Goal: Task Accomplishment & Management: Manage account settings

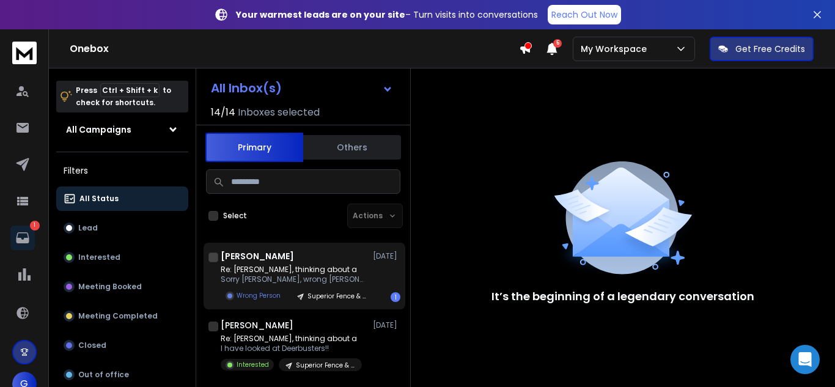
click at [307, 260] on div "[PERSON_NAME] [DATE]" at bounding box center [311, 256] width 180 height 12
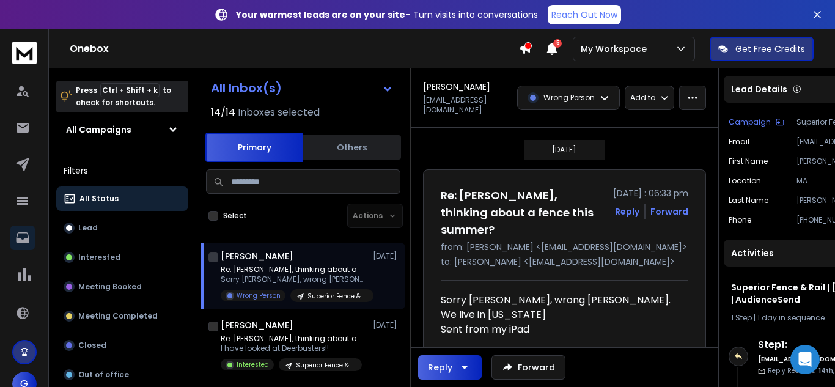
click at [339, 144] on button "Others" at bounding box center [352, 147] width 98 height 27
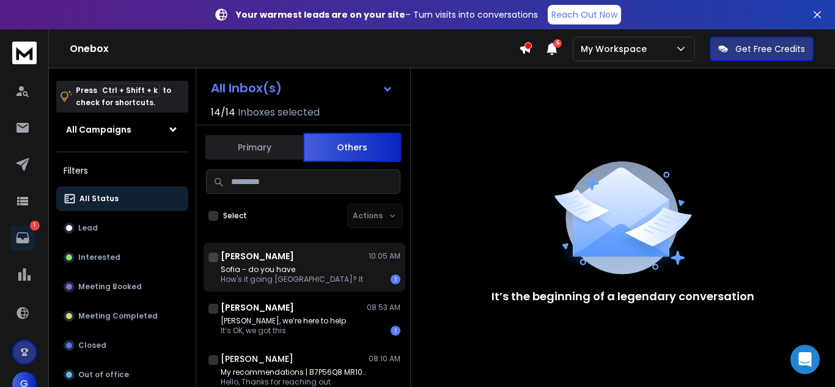
click at [307, 271] on div "Sofia - do you have How's it going [GEOGRAPHIC_DATA]? It 1" at bounding box center [311, 275] width 180 height 20
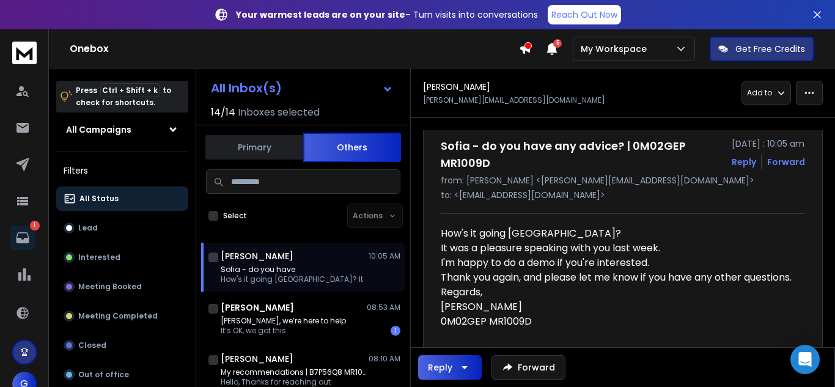
scroll to position [61, 0]
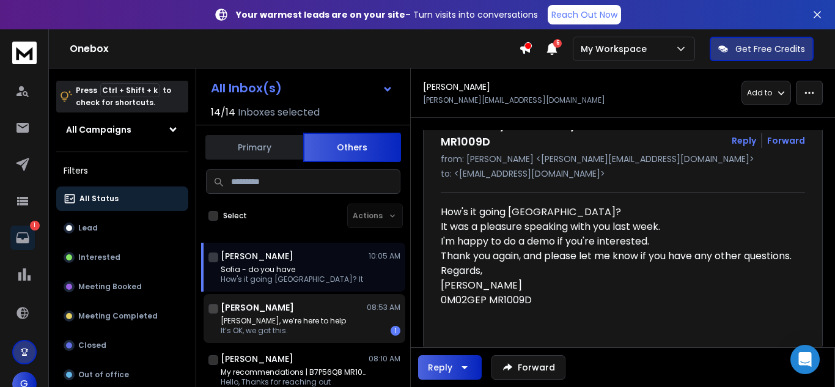
click at [268, 319] on p "[PERSON_NAME], we’re here to help" at bounding box center [283, 321] width 125 height 10
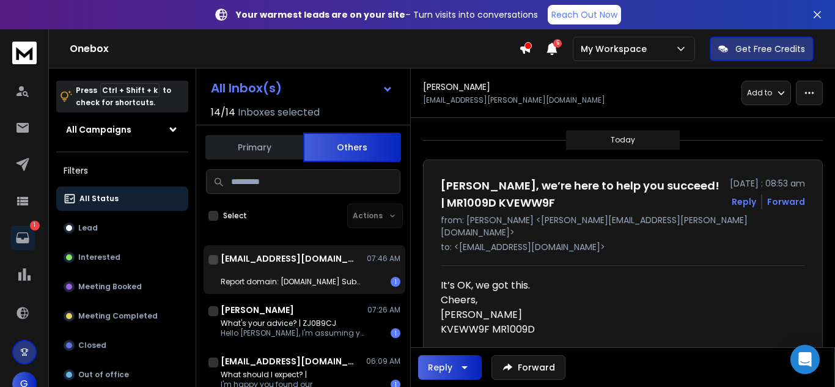
scroll to position [122, 0]
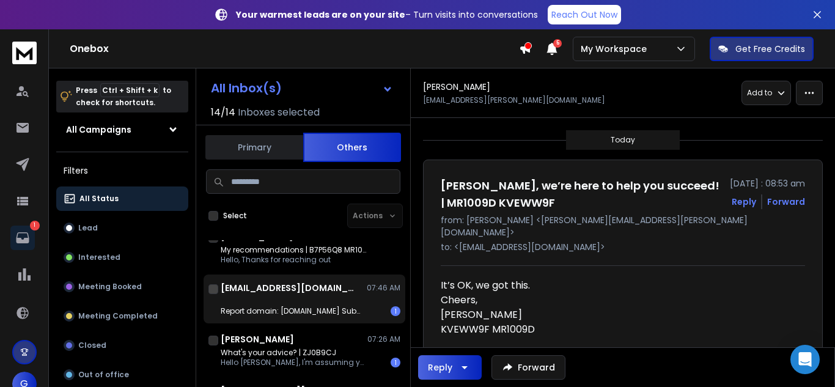
click at [289, 300] on div "Report domain: [DOMAIN_NAME] Submitter: [DOMAIN_NAME] 1" at bounding box center [311, 307] width 180 height 20
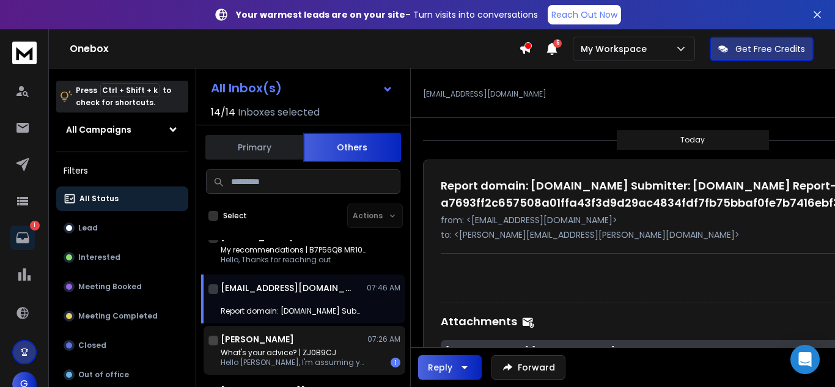
click at [293, 347] on div "[PERSON_NAME] 07:26 AM What's your advice? | ZJ0B9CJ Hello [PERSON_NAME], I'm a…" at bounding box center [311, 350] width 180 height 34
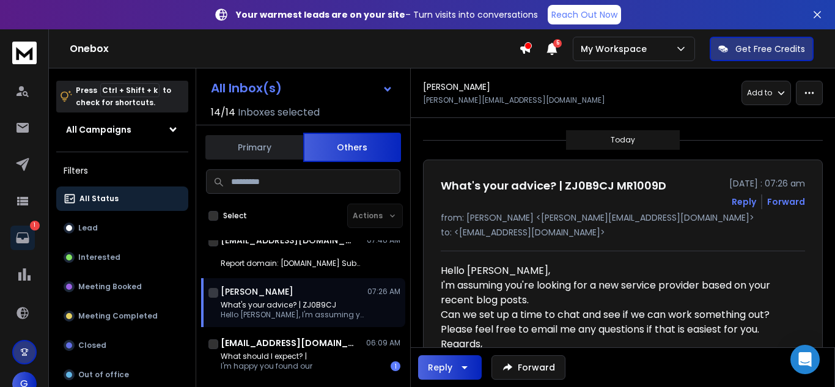
scroll to position [183, 0]
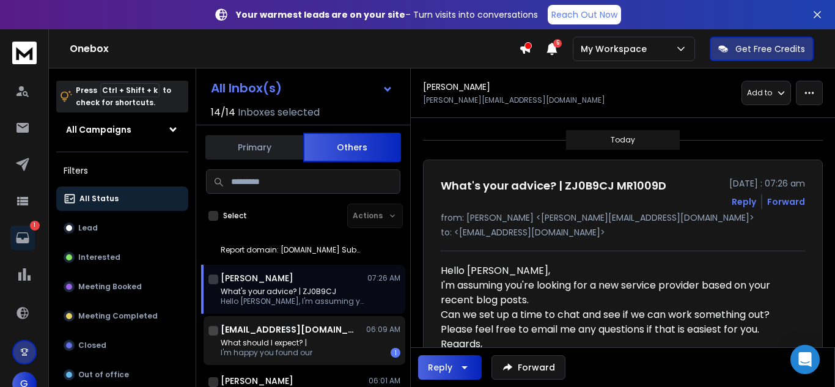
click at [298, 328] on h1 "[EMAIL_ADDRESS][DOMAIN_NAME]" at bounding box center [288, 329] width 134 height 12
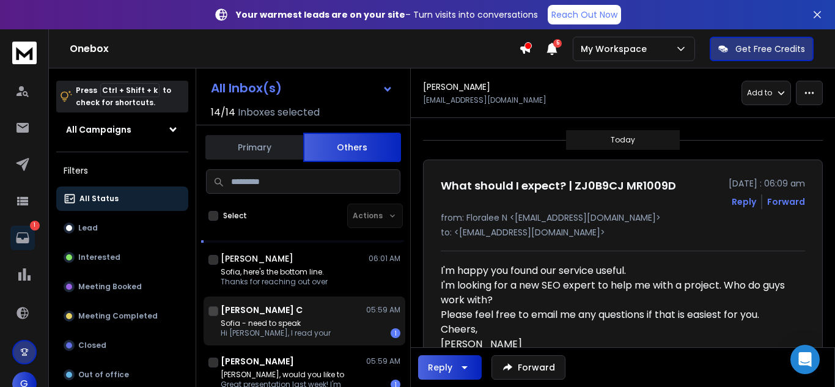
scroll to position [367, 0]
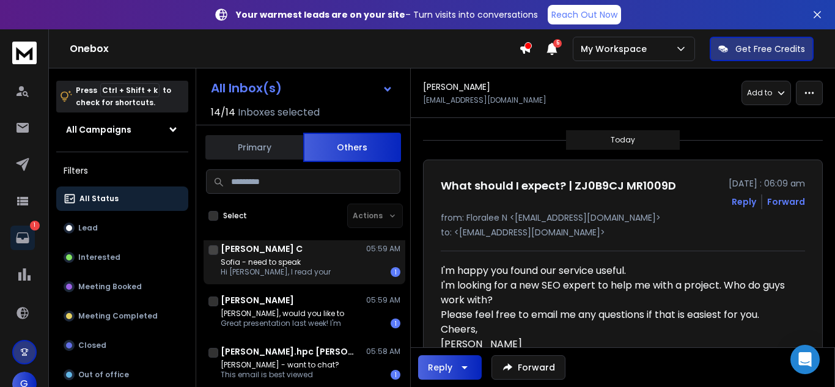
click at [298, 265] on p "Sofia - need to speak" at bounding box center [276, 262] width 110 height 10
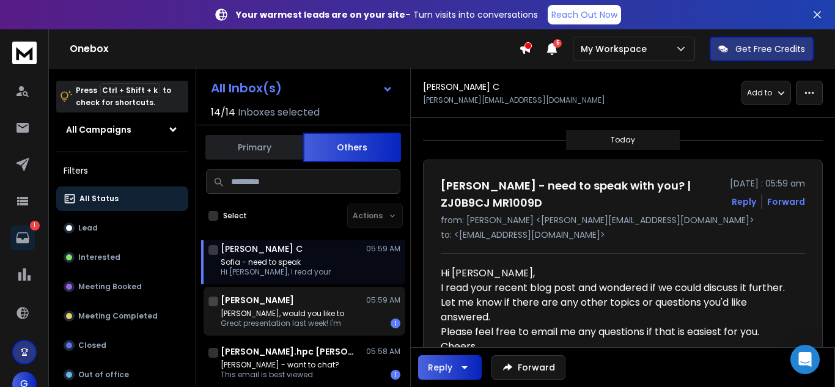
click at [311, 306] on div "[PERSON_NAME] 05:59 AM" at bounding box center [311, 300] width 180 height 12
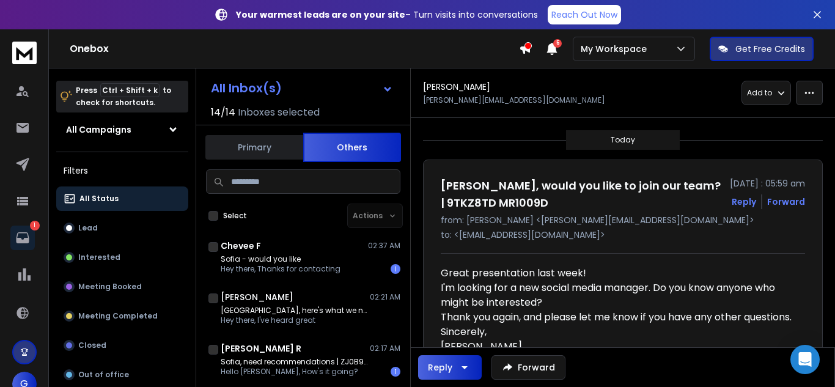
scroll to position [1162, 0]
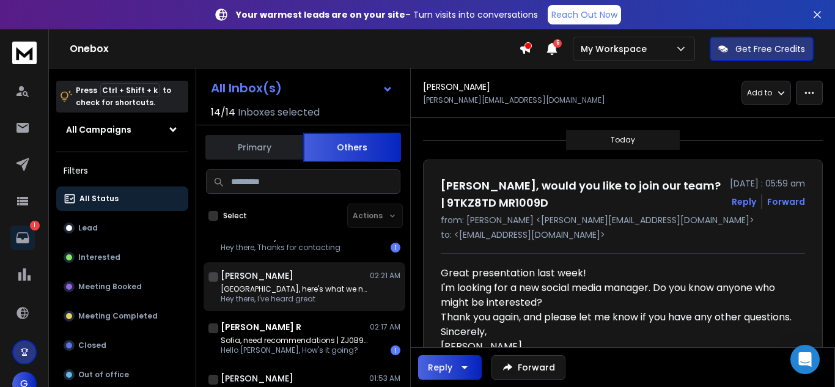
drag, startPoint x: 298, startPoint y: 262, endPoint x: 294, endPoint y: 273, distance: 11.6
click at [295, 273] on div "[PERSON_NAME] E 02:21 AM Sofia, here's what we need Hey there, I've heard great" at bounding box center [305, 286] width 202 height 49
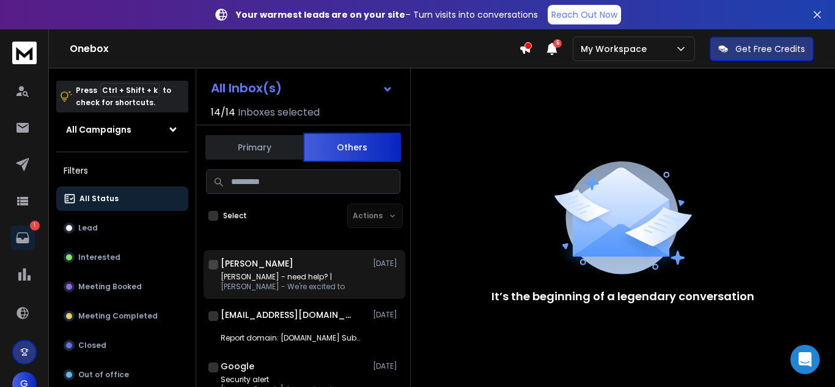
scroll to position [4991, 0]
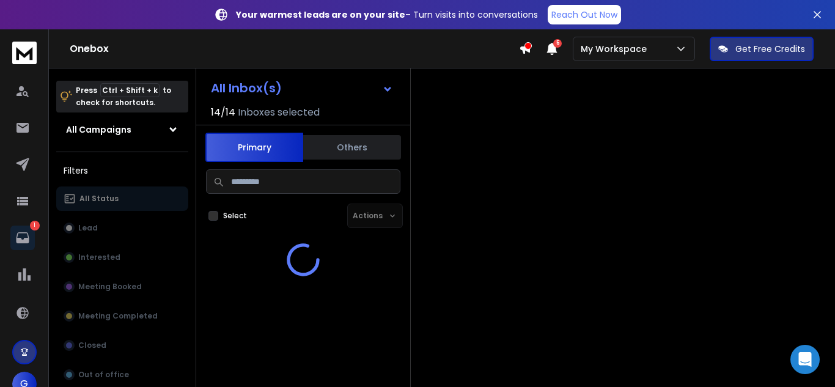
click at [274, 147] on button "Primary" at bounding box center [254, 147] width 98 height 29
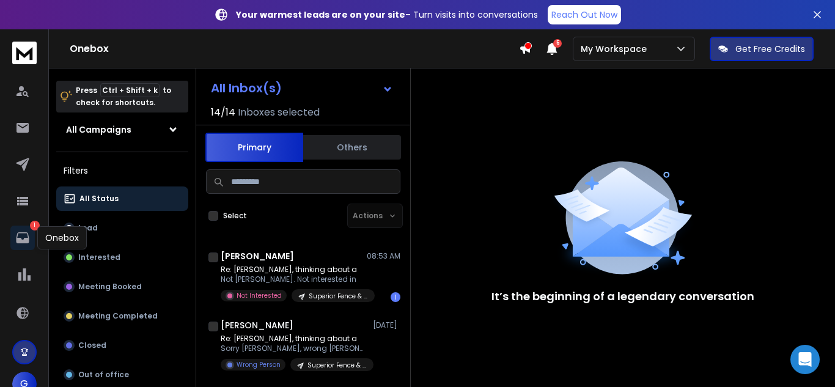
click at [21, 241] on icon at bounding box center [22, 237] width 13 height 11
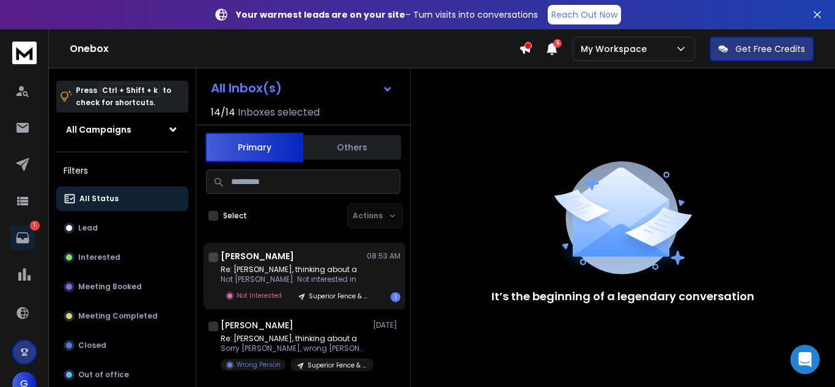
click at [279, 271] on p "Re: [PERSON_NAME], thinking about a" at bounding box center [294, 270] width 147 height 10
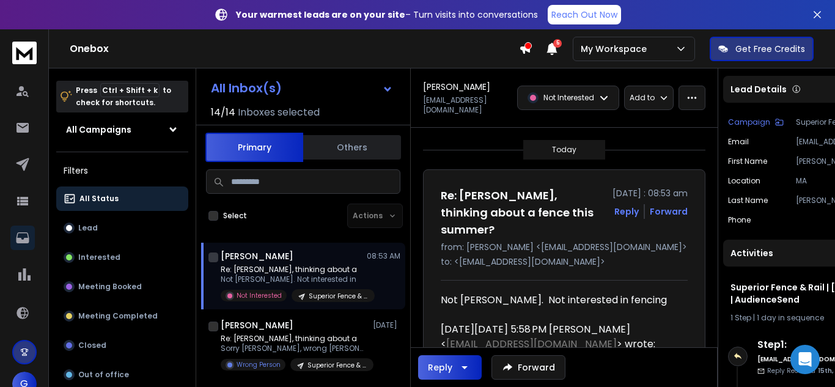
click at [546, 293] on div "Not [PERSON_NAME]. Not interested in fencing" at bounding box center [559, 300] width 237 height 15
click at [520, 256] on p "to: <[EMAIL_ADDRESS][DOMAIN_NAME]>" at bounding box center [564, 262] width 247 height 12
click at [569, 241] on p "from: [PERSON_NAME] <[EMAIL_ADDRESS][DOMAIN_NAME]>" at bounding box center [564, 247] width 247 height 12
copy p "[EMAIL_ADDRESS][DOMAIN_NAME]"
drag, startPoint x: 534, startPoint y: 216, endPoint x: 643, endPoint y: 221, distance: 109.5
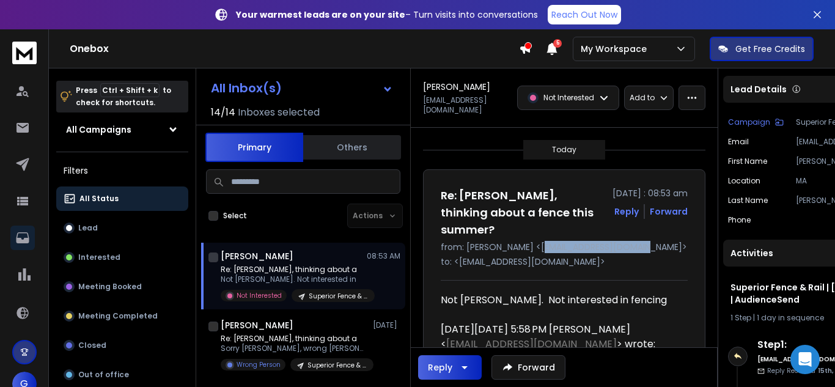
click at [643, 241] on p "from: [PERSON_NAME] <[EMAIL_ADDRESS][DOMAIN_NAME]>" at bounding box center [564, 247] width 247 height 12
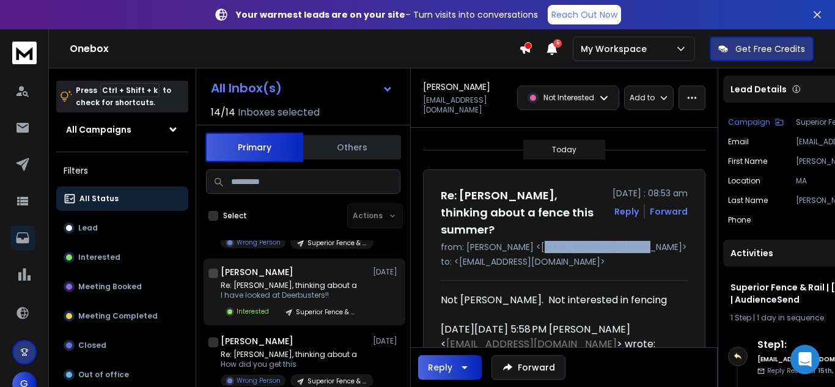
scroll to position [0, 0]
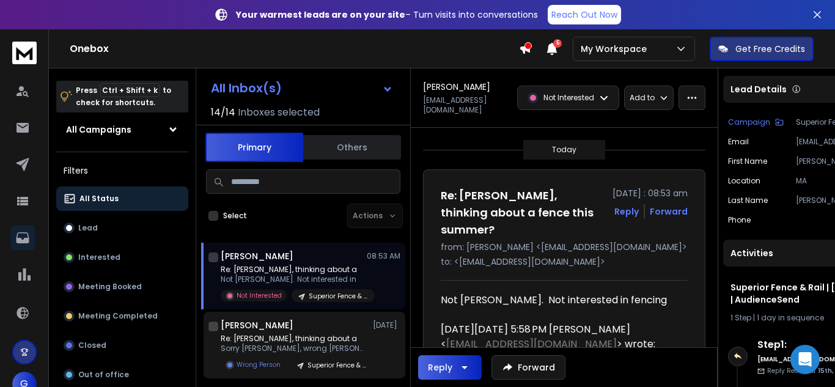
click at [279, 351] on p "Sorry [PERSON_NAME], wrong [PERSON_NAME]. We" at bounding box center [294, 349] width 147 height 10
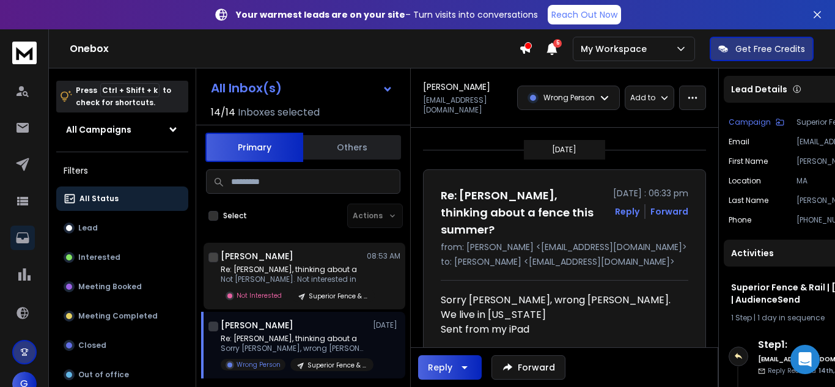
click at [294, 256] on div "[PERSON_NAME] 08:53 AM" at bounding box center [311, 256] width 180 height 12
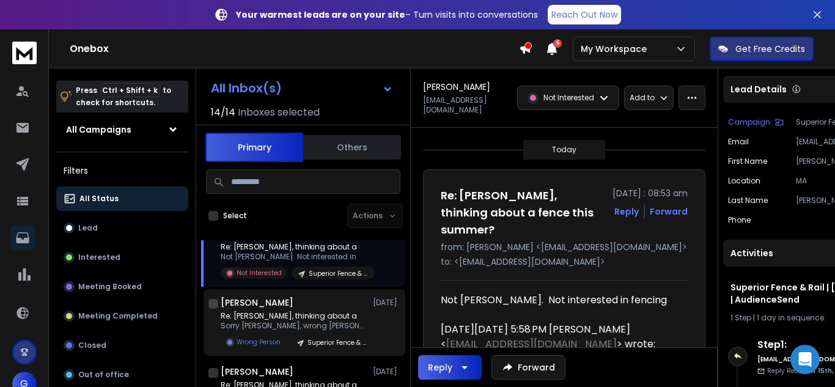
scroll to position [61, 0]
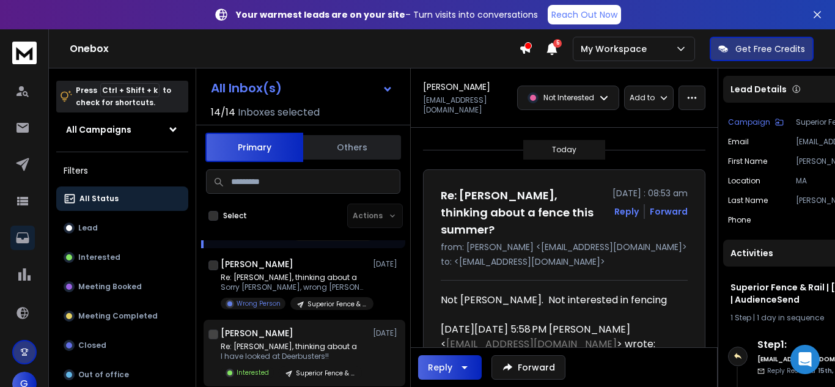
click at [275, 342] on p "Re: [PERSON_NAME], thinking about a" at bounding box center [291, 347] width 141 height 10
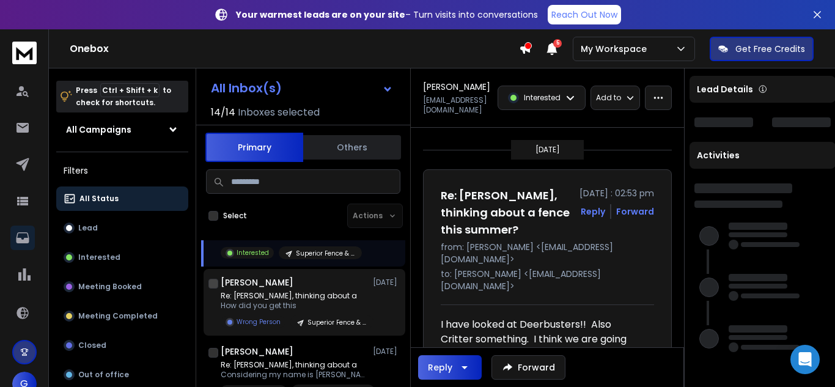
scroll to position [183, 0]
click at [251, 303] on p "How did you get this" at bounding box center [294, 303] width 147 height 10
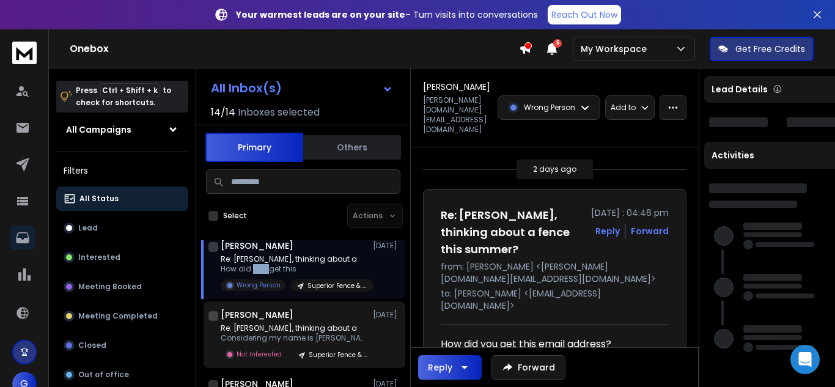
scroll to position [245, 0]
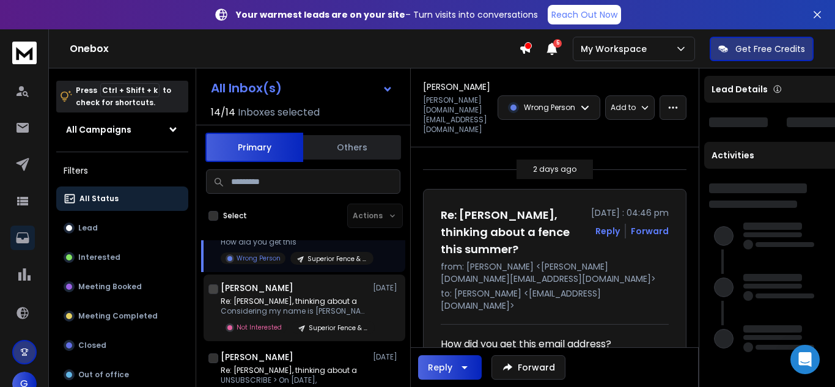
click at [292, 298] on p "Re: [PERSON_NAME], thinking about a" at bounding box center [294, 302] width 147 height 10
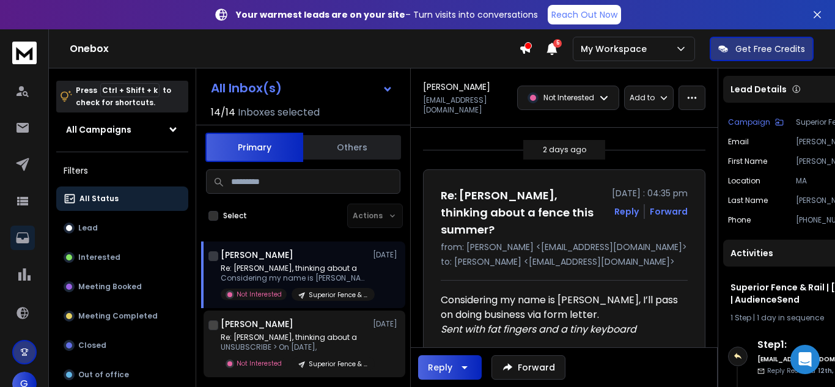
scroll to position [367, 0]
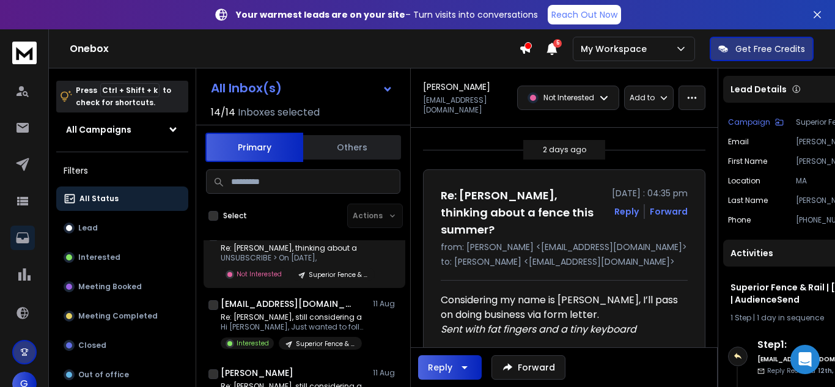
click at [283, 256] on p "UNSUBSCRIBE > On [DATE]," at bounding box center [294, 258] width 147 height 10
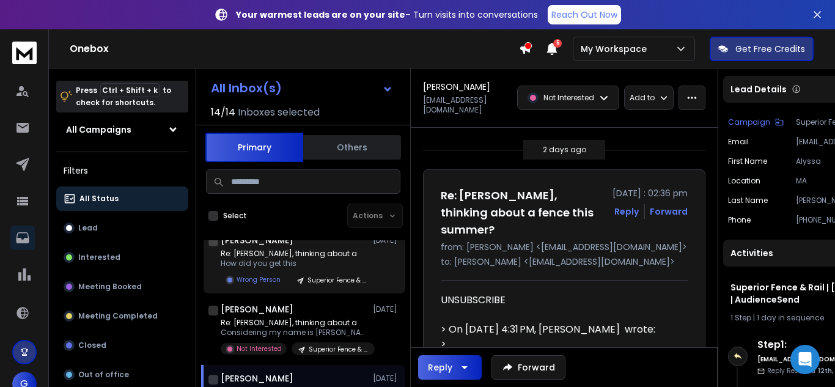
scroll to position [245, 0]
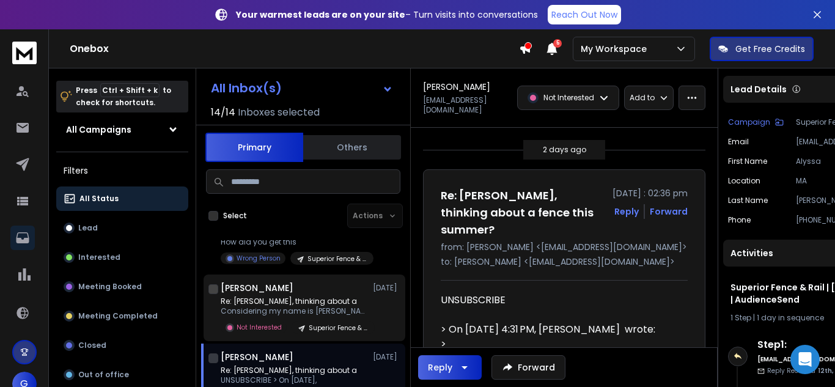
click at [305, 303] on p "Re: [PERSON_NAME], thinking about a" at bounding box center [294, 302] width 147 height 10
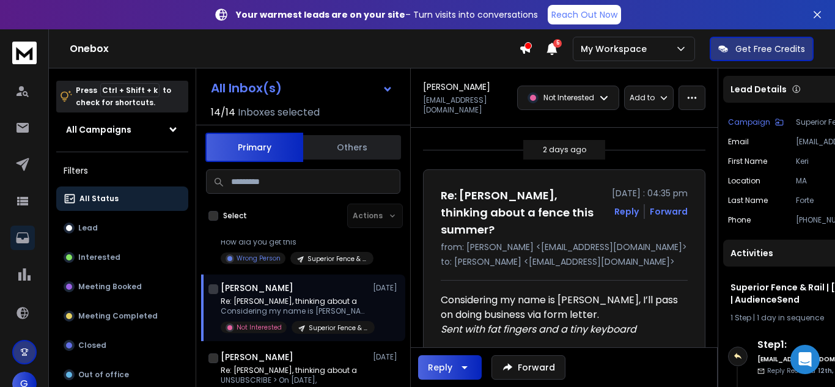
click at [295, 184] on input at bounding box center [303, 181] width 194 height 24
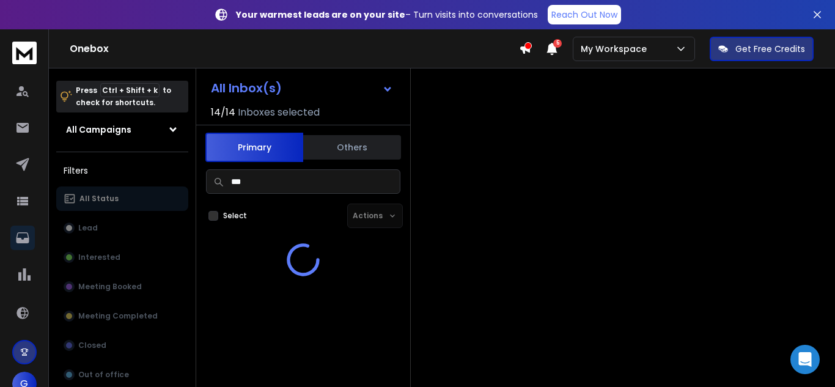
scroll to position [0, 0]
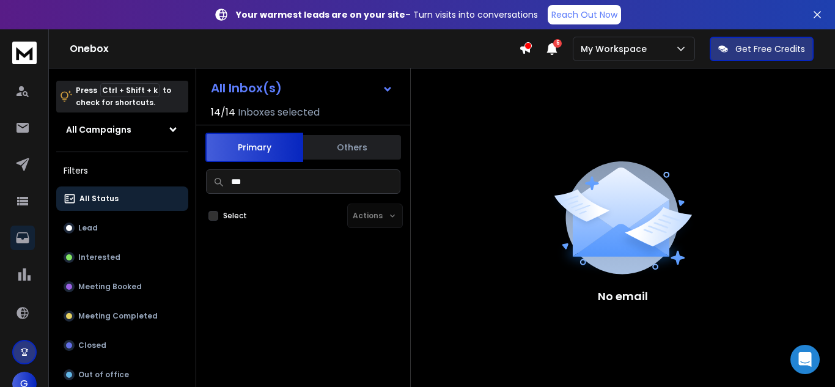
type input "***"
